Goal: Check status

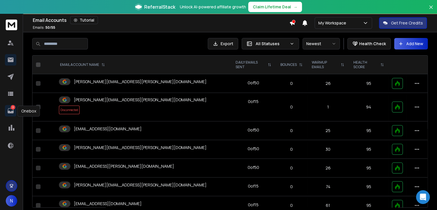
click at [16, 112] on link "3" at bounding box center [10, 110] width 11 height 11
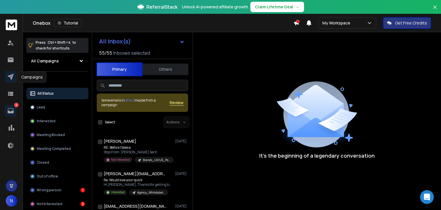
click at [12, 76] on icon at bounding box center [10, 77] width 6 height 6
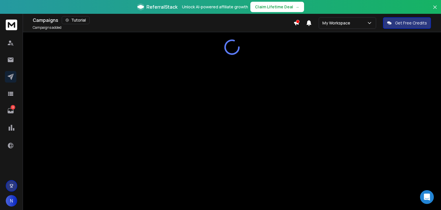
click at [0, 164] on div "3 N" at bounding box center [11, 113] width 23 height 198
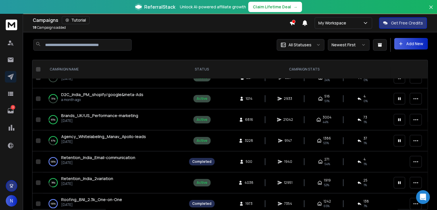
scroll to position [11, 0]
click at [111, 119] on p "[DATE]" at bounding box center [99, 121] width 77 height 5
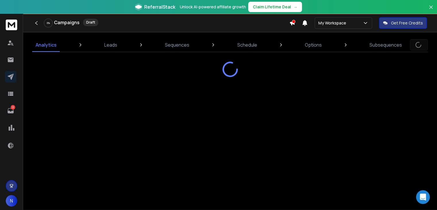
click at [115, 24] on div "0 % Campaigns Draft My Workspace Get Free Credits" at bounding box center [218, 23] width 437 height 18
